Goal: Navigation & Orientation: Find specific page/section

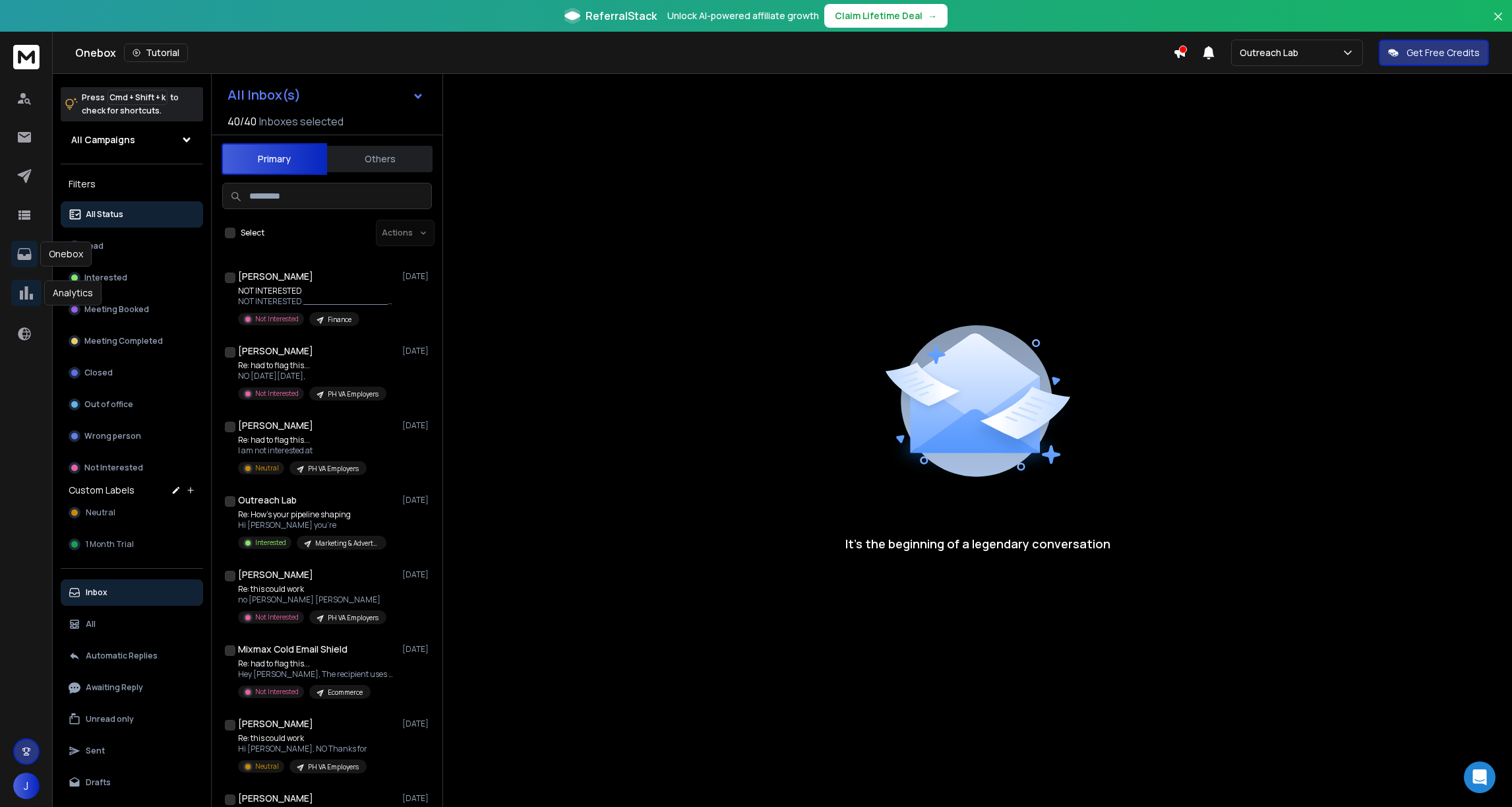
click at [26, 296] on icon at bounding box center [26, 294] width 14 height 14
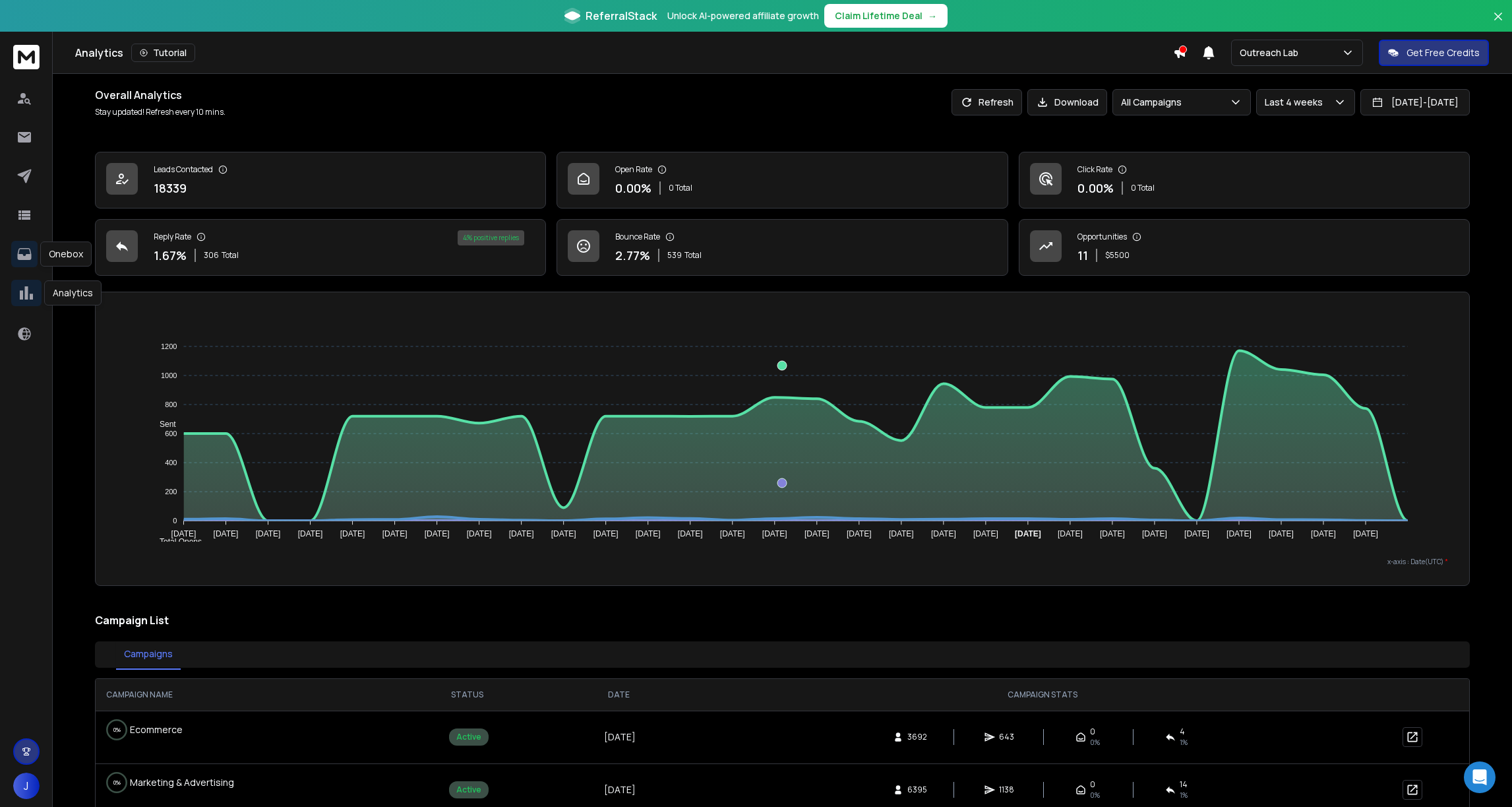
click at [35, 247] on link at bounding box center [24, 254] width 26 height 26
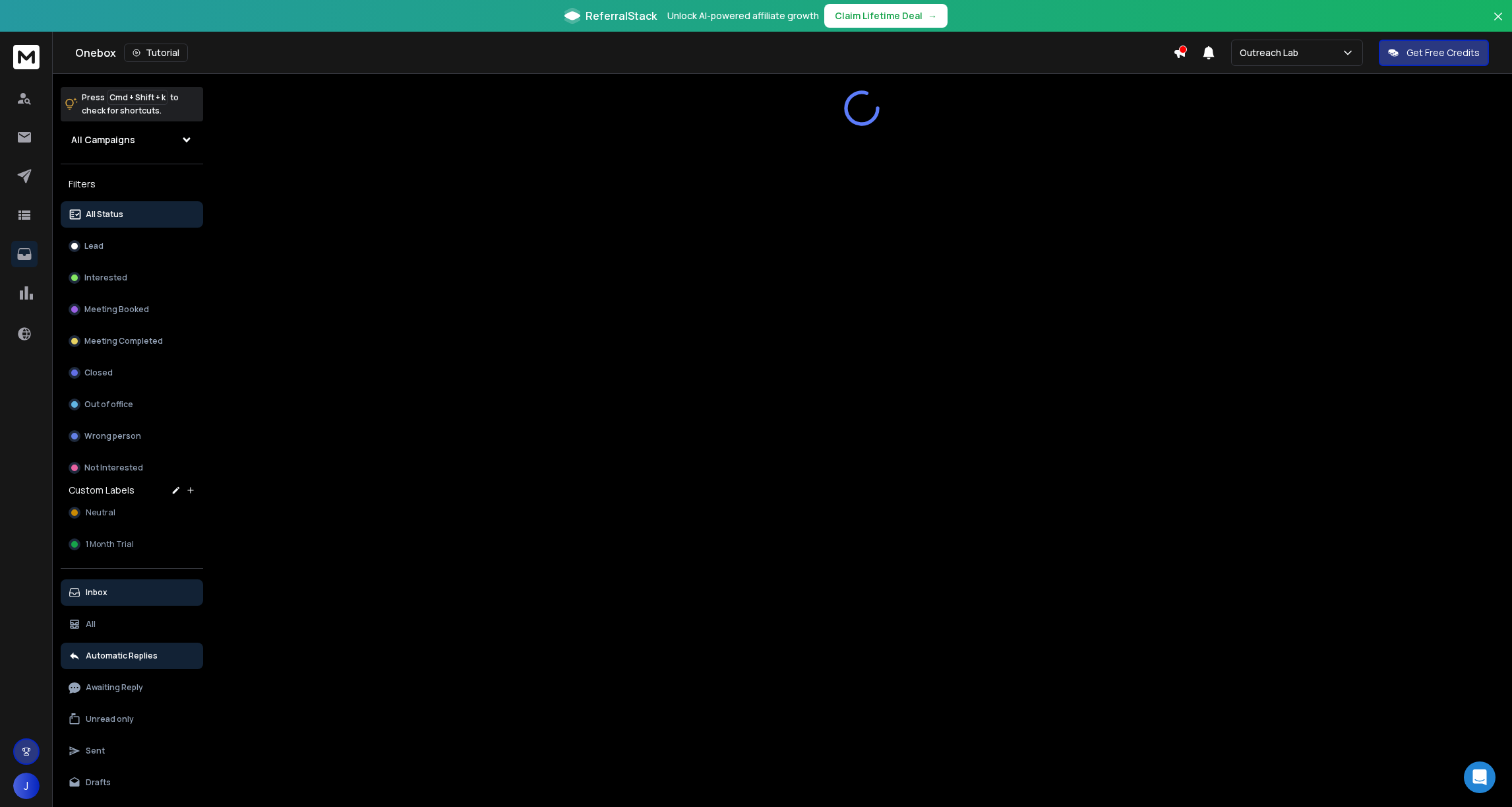
click at [132, 658] on p "Automatic Replies" at bounding box center [121, 655] width 72 height 11
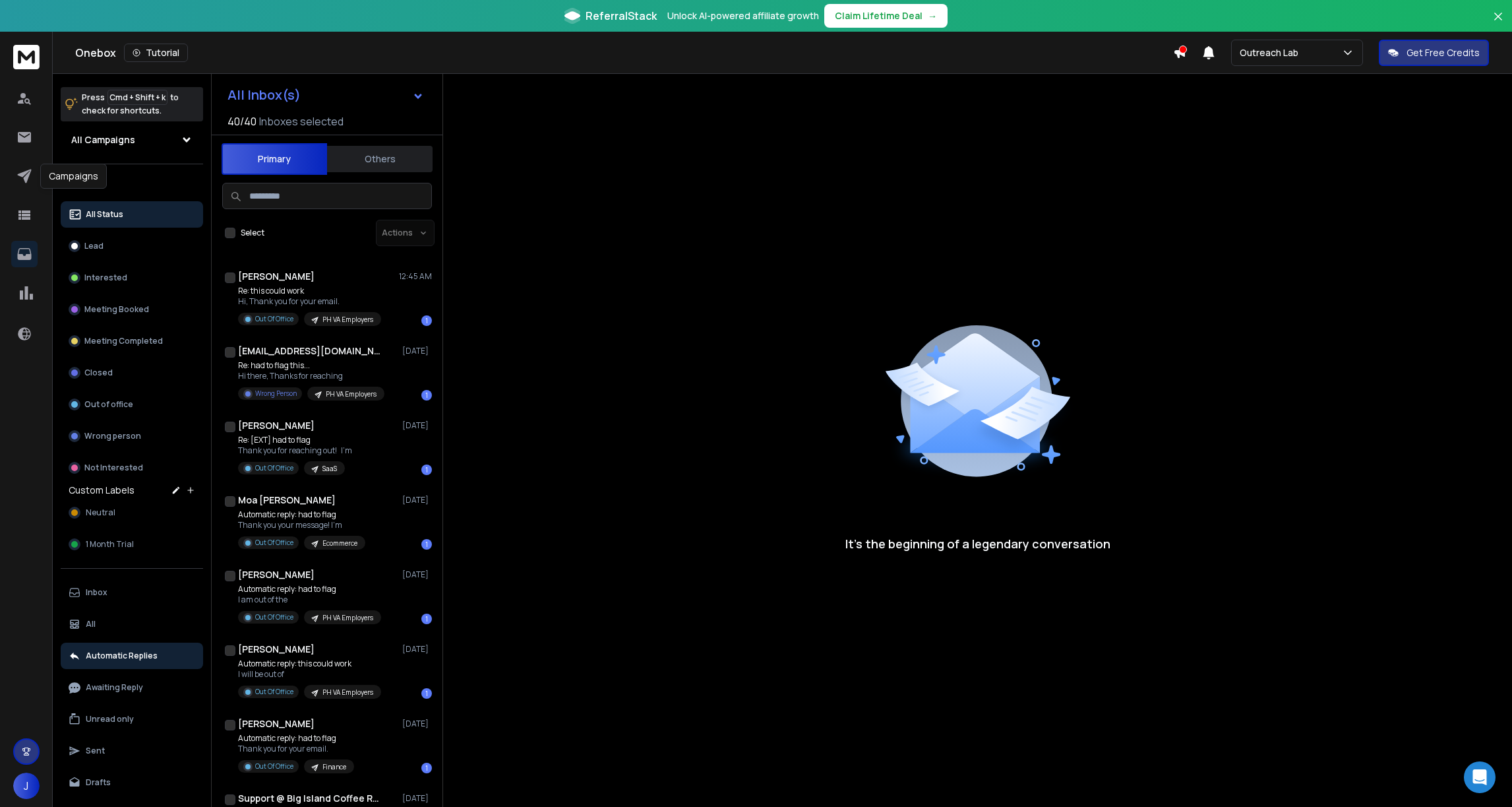
click at [33, 161] on div at bounding box center [26, 219] width 30 height 266
click at [30, 170] on icon at bounding box center [24, 176] width 14 height 14
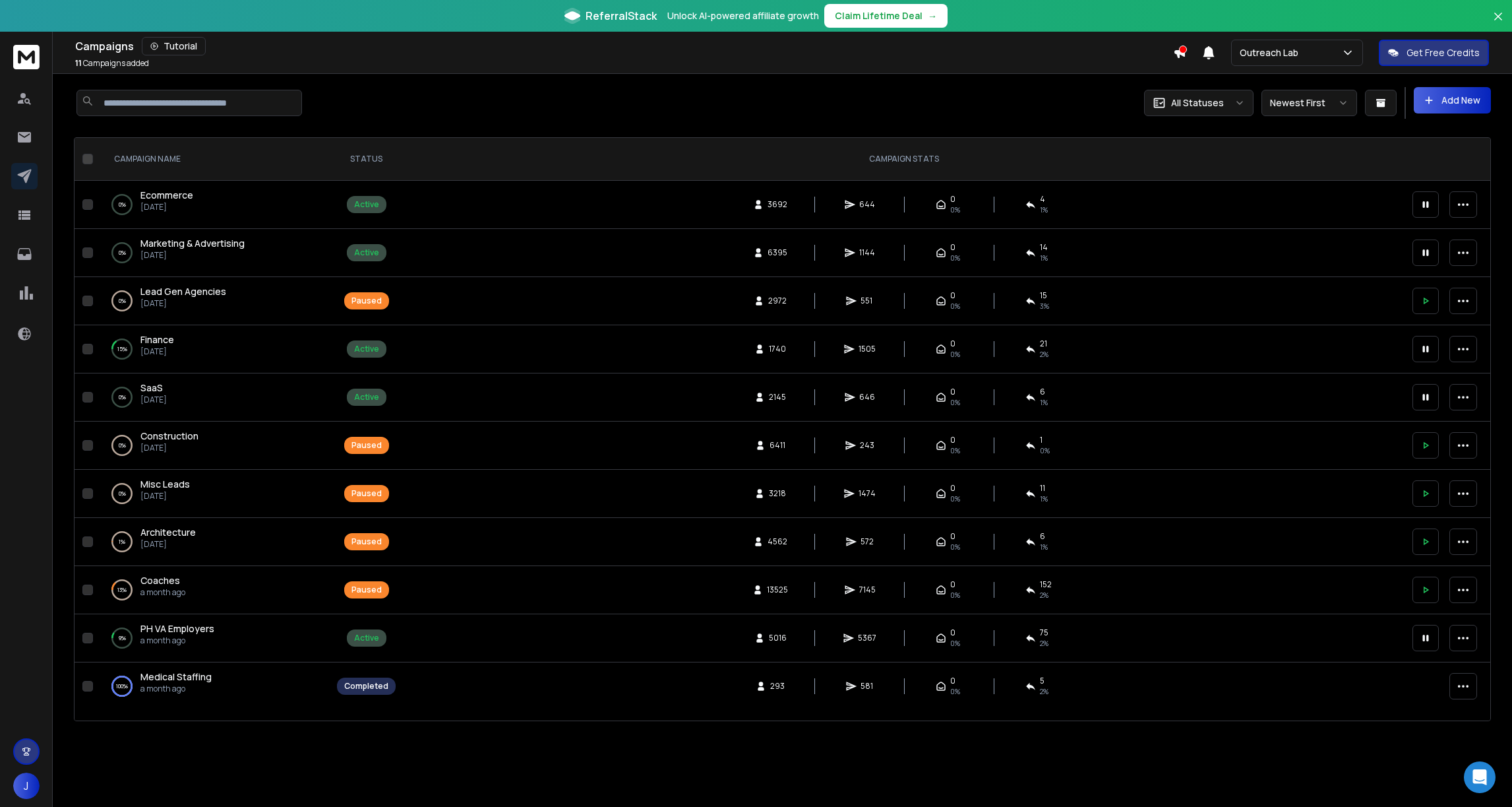
click at [1431, 206] on icon at bounding box center [1426, 204] width 12 height 12
click at [1429, 258] on icon at bounding box center [1426, 253] width 12 height 12
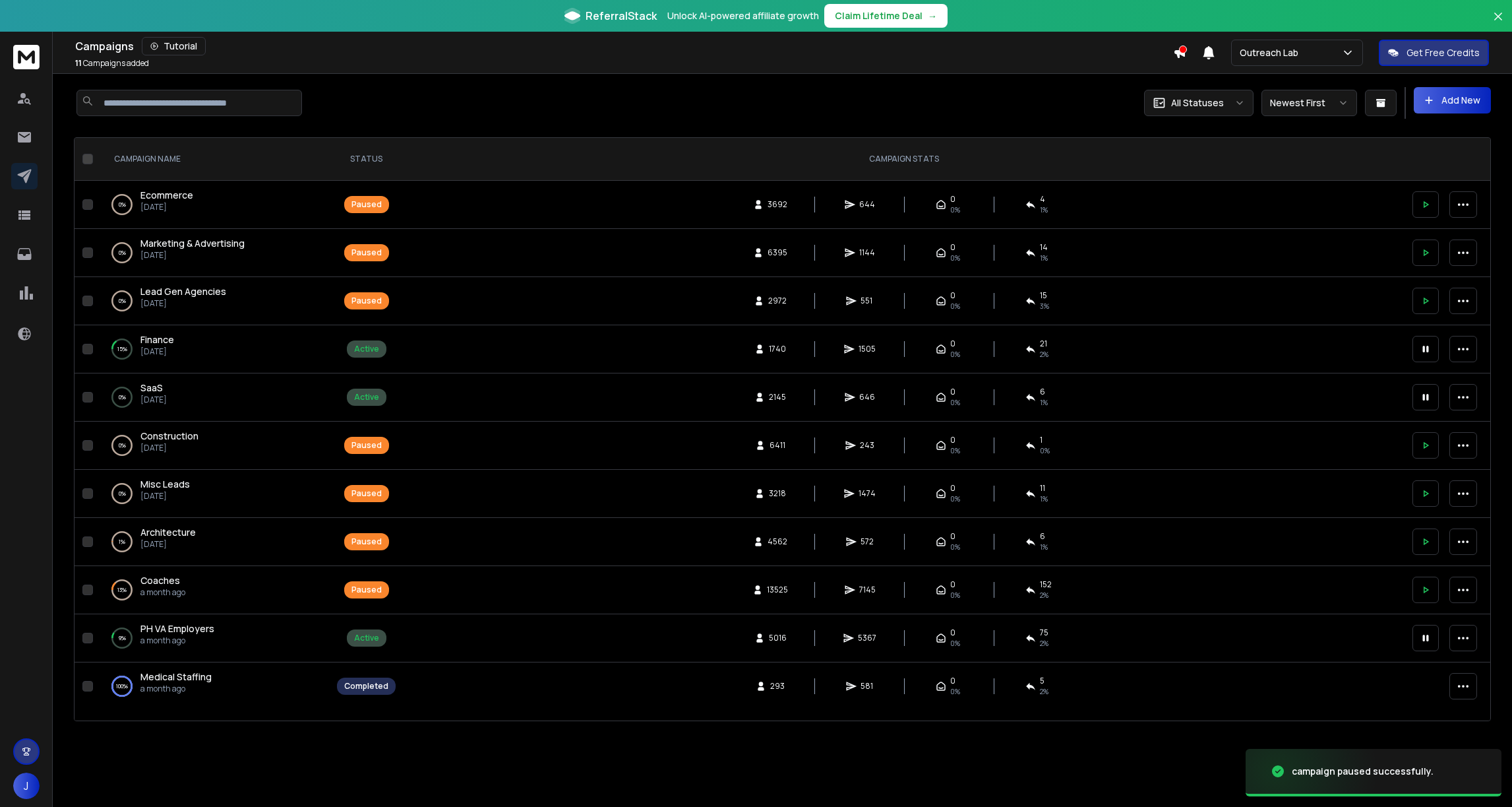
click at [1429, 354] on icon at bounding box center [1426, 349] width 12 height 12
click at [1426, 400] on icon at bounding box center [1426, 397] width 12 height 12
click at [1426, 633] on icon at bounding box center [1426, 638] width 12 height 12
click at [915, 80] on div "Campaigns 11 Campaigns Added All Statuses Newest First Add New CAMPAIGN NAME ST…" at bounding box center [782, 490] width 1460 height 833
